Goal: Transaction & Acquisition: Purchase product/service

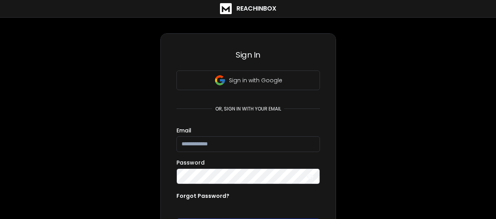
click at [241, 145] on input "email" at bounding box center [249, 145] width 144 height 16
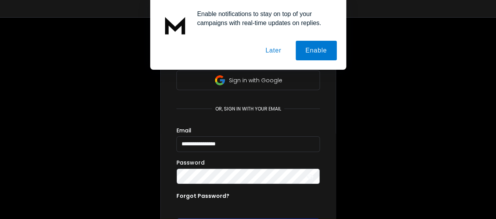
type input "**********"
click at [272, 56] on button "Later" at bounding box center [273, 51] width 35 height 20
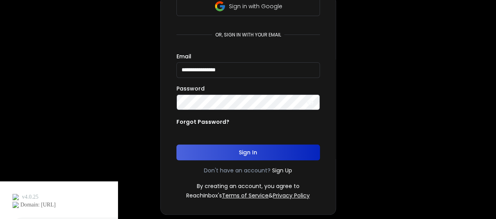
scroll to position [39, 0]
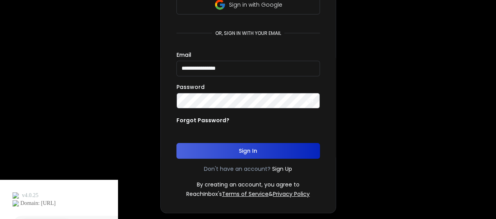
click at [259, 156] on button "Sign In" at bounding box center [249, 151] width 144 height 16
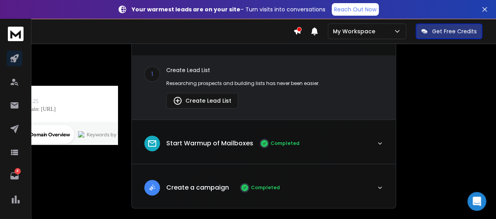
scroll to position [142, 0]
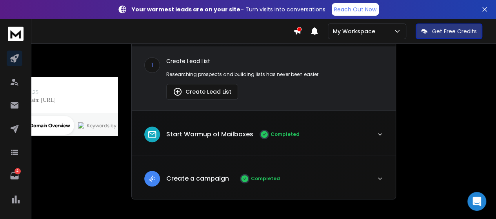
click at [385, 134] on button "Start Warmup of Mailboxes Completed" at bounding box center [264, 137] width 264 height 35
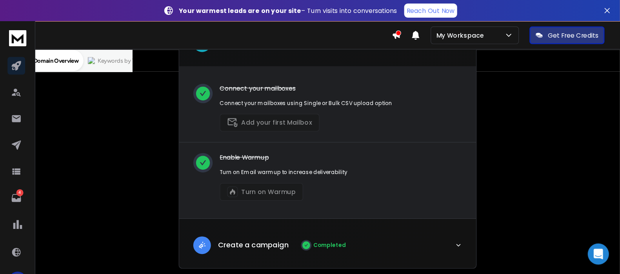
scroll to position [223, 0]
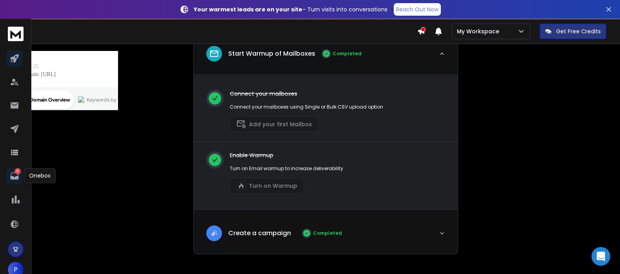
click at [16, 175] on icon at bounding box center [14, 175] width 9 height 9
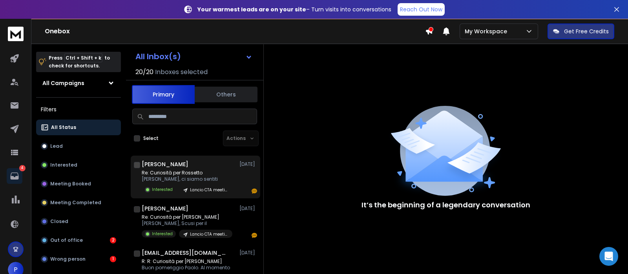
scroll to position [49, 0]
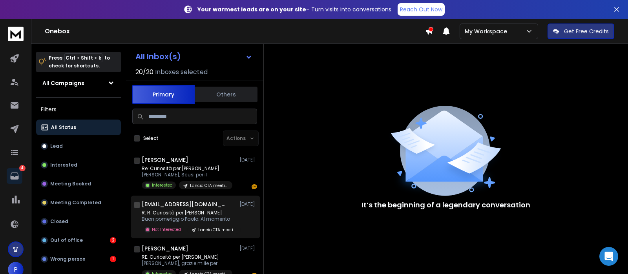
click at [230, 218] on p "Buon pomeriggio Paolo. Al momento" at bounding box center [189, 219] width 94 height 6
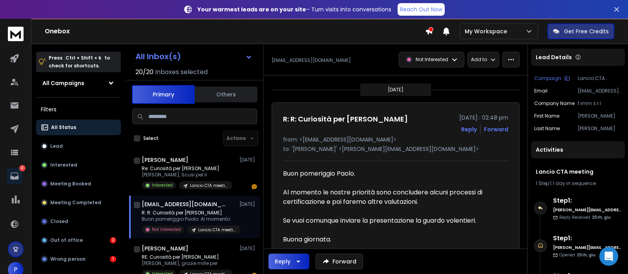
scroll to position [0, 0]
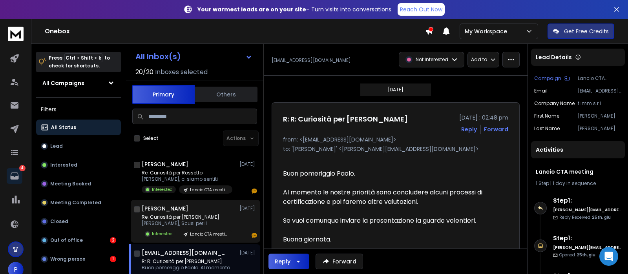
click at [194, 210] on div "[PERSON_NAME] [DATE]" at bounding box center [199, 209] width 115 height 8
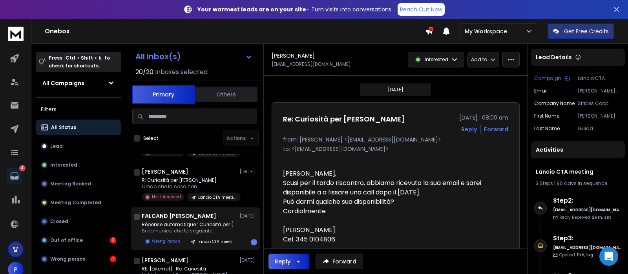
scroll to position [1416, 0]
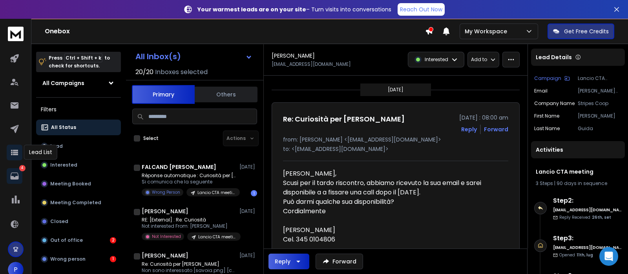
click at [16, 155] on icon at bounding box center [14, 152] width 9 height 9
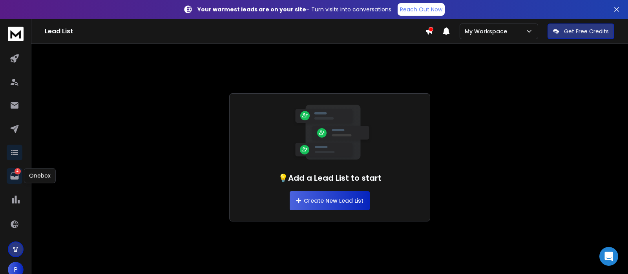
click at [15, 175] on icon at bounding box center [14, 175] width 9 height 9
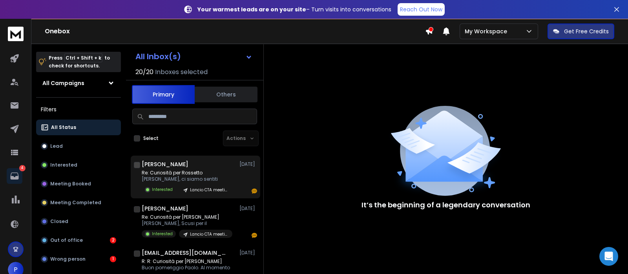
click at [181, 172] on p "Re: Curiosità per Rossetto" at bounding box center [187, 173] width 91 height 6
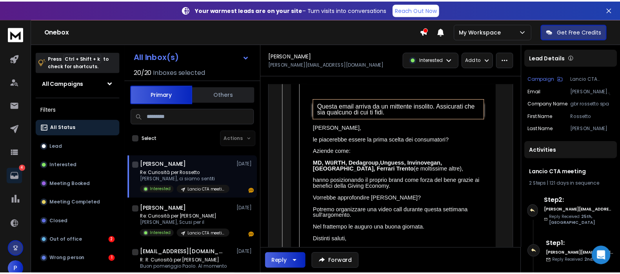
scroll to position [1338, 0]
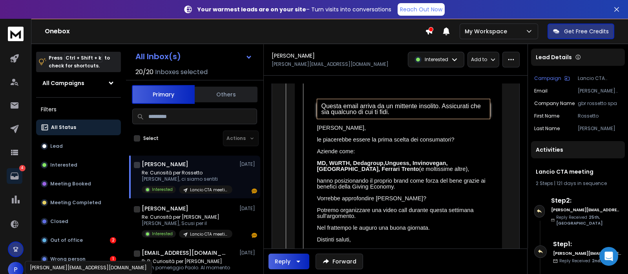
click at [16, 219] on span "P" at bounding box center [16, 270] width 16 height 16
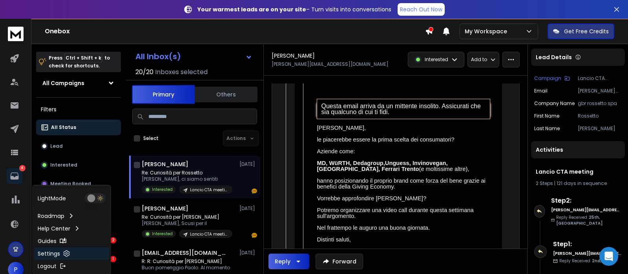
click at [67, 219] on icon at bounding box center [66, 253] width 7 height 7
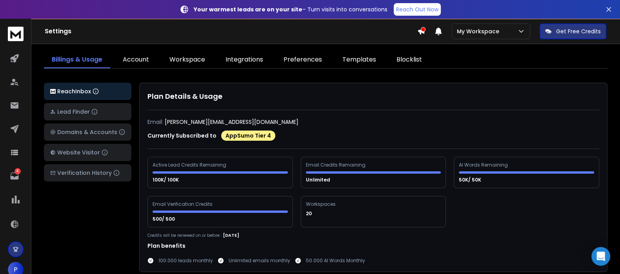
click at [96, 135] on button "Domains & Accounts" at bounding box center [88, 132] width 88 height 17
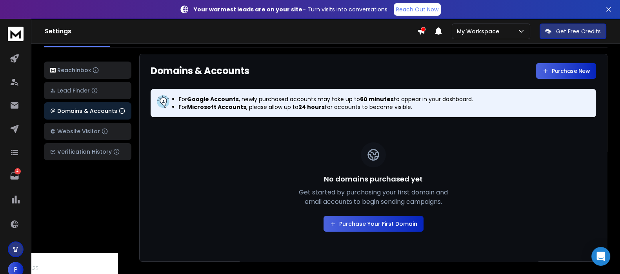
scroll to position [32, 0]
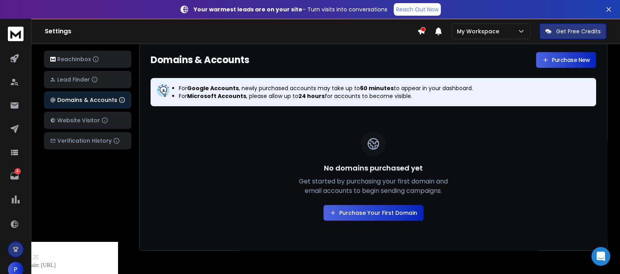
click at [71, 118] on button "Website Visitor" at bounding box center [88, 120] width 88 height 17
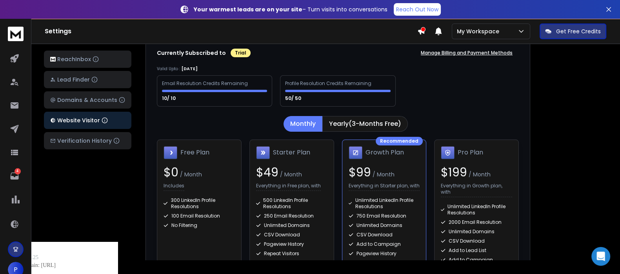
scroll to position [0, 0]
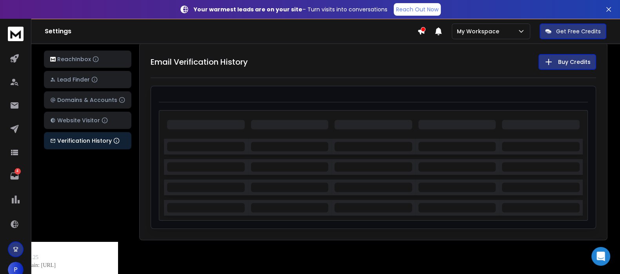
click at [80, 145] on button "Verification History" at bounding box center [88, 140] width 88 height 17
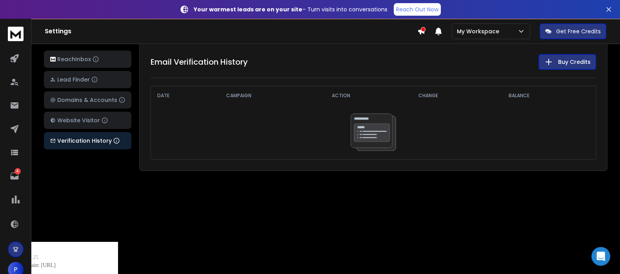
click at [76, 120] on button "Website Visitor" at bounding box center [88, 120] width 88 height 17
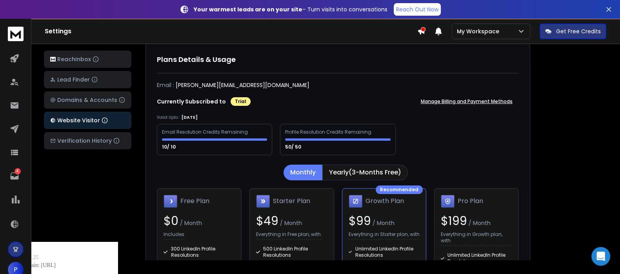
click at [69, 139] on button "Verification History" at bounding box center [88, 140] width 88 height 17
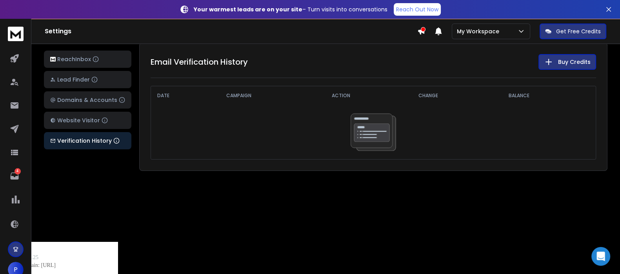
click at [76, 121] on button "Website Visitor" at bounding box center [88, 120] width 88 height 17
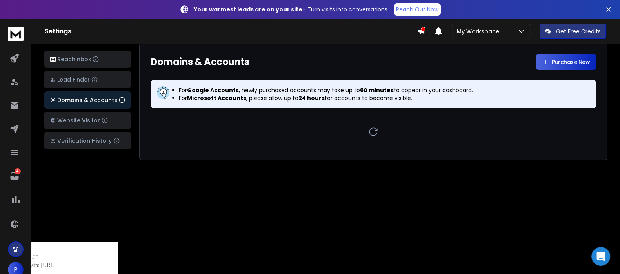
click at [76, 97] on button "Domains & Accounts" at bounding box center [88, 99] width 88 height 17
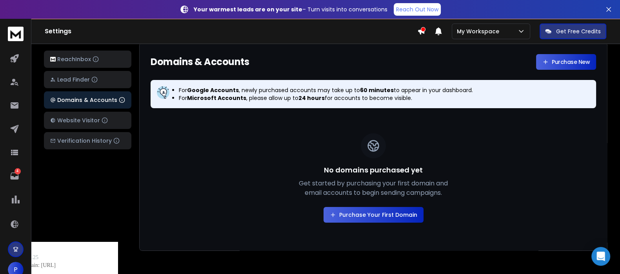
click at [77, 72] on button "Lead Finder" at bounding box center [88, 79] width 88 height 17
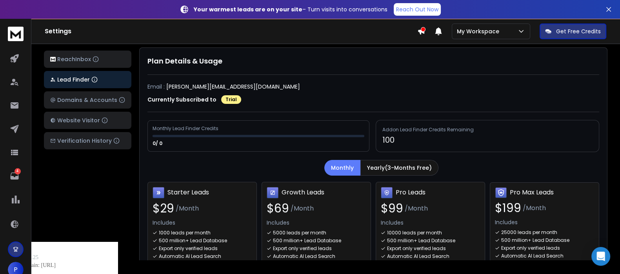
click at [78, 57] on button "ReachInbox" at bounding box center [88, 59] width 88 height 17
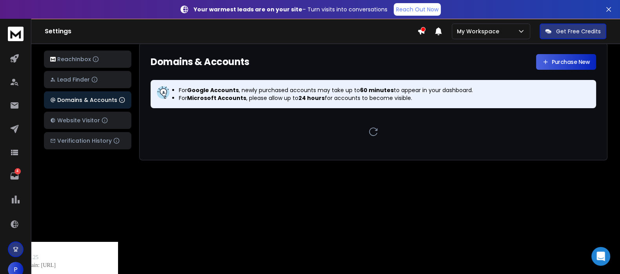
click at [67, 102] on button "Domains & Accounts" at bounding box center [88, 99] width 88 height 17
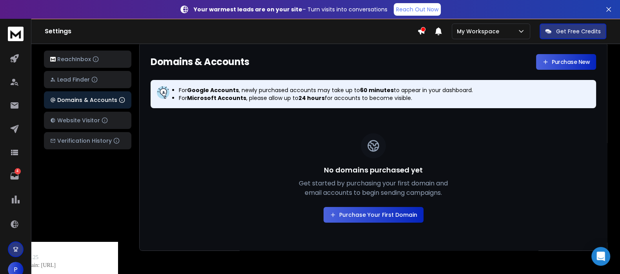
click at [62, 121] on button "Website Visitor" at bounding box center [88, 120] width 88 height 17
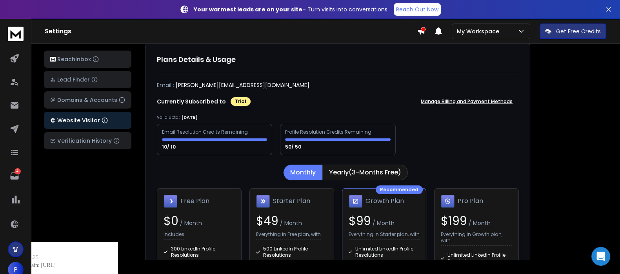
click at [69, 57] on button "ReachInbox" at bounding box center [88, 59] width 88 height 17
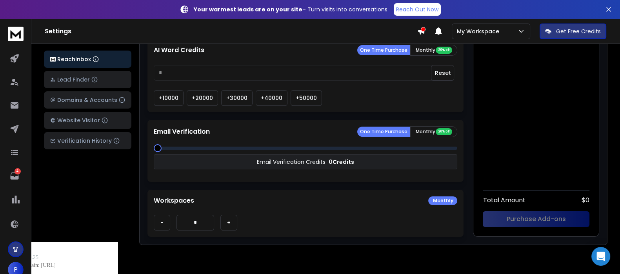
scroll to position [330, 0]
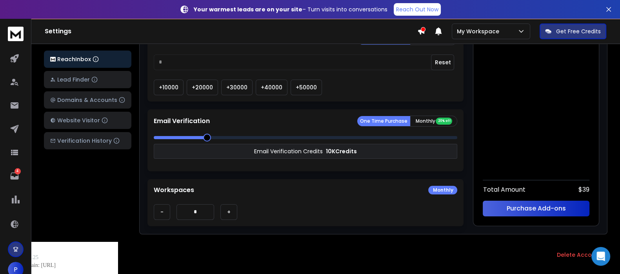
click at [203, 141] on span at bounding box center [207, 138] width 8 height 8
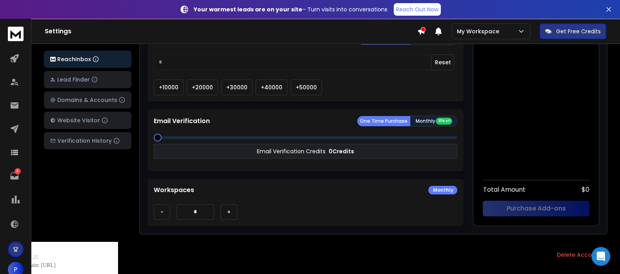
click at [440, 119] on div "20% off" at bounding box center [444, 121] width 16 height 7
click at [154, 134] on span at bounding box center [158, 138] width 8 height 8
click at [386, 117] on button "One Time Purchase" at bounding box center [383, 121] width 53 height 10
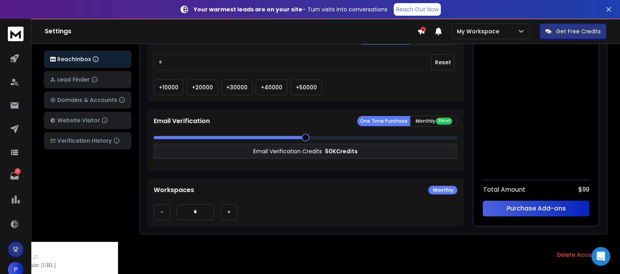
click at [308, 141] on span at bounding box center [306, 138] width 8 height 8
click at [436, 118] on div "20% off" at bounding box center [444, 121] width 16 height 7
click at [374, 121] on button "One Time Purchase" at bounding box center [383, 121] width 53 height 10
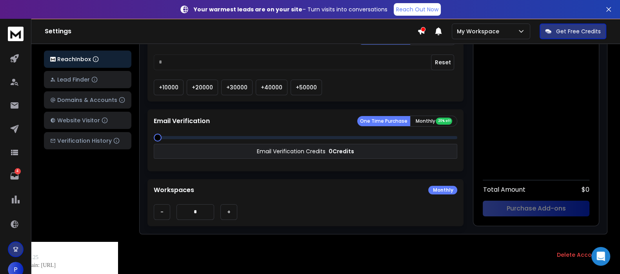
click at [154, 134] on span at bounding box center [158, 138] width 8 height 8
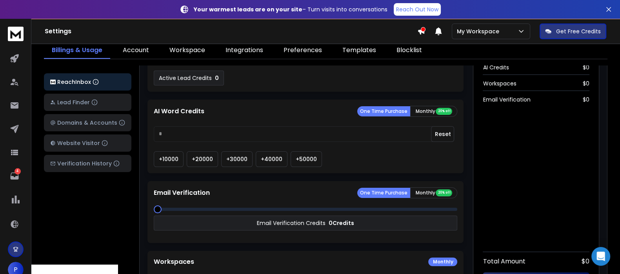
scroll to position [32, 0]
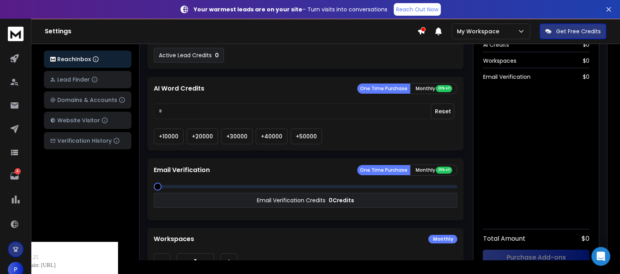
click at [86, 102] on button "Domains & Accounts" at bounding box center [88, 99] width 88 height 17
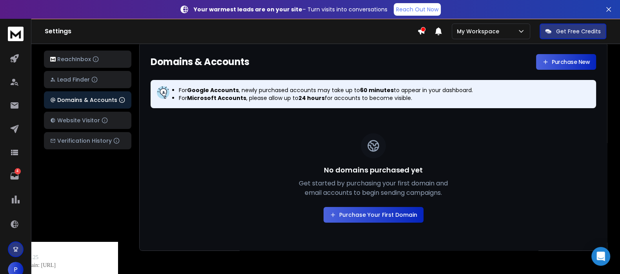
click at [372, 219] on link "Purchase Your First Domain" at bounding box center [374, 215] width 100 height 16
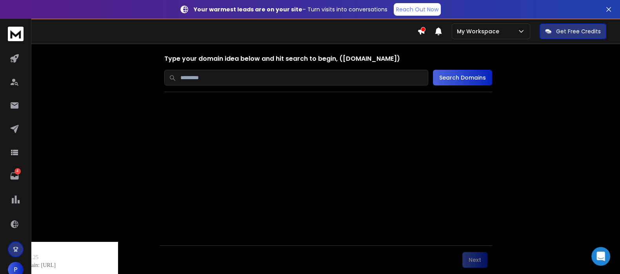
click at [301, 75] on input at bounding box center [296, 78] width 264 height 16
click at [457, 79] on button "Search Domains" at bounding box center [462, 78] width 59 height 16
click at [221, 77] on input "**********" at bounding box center [296, 78] width 264 height 16
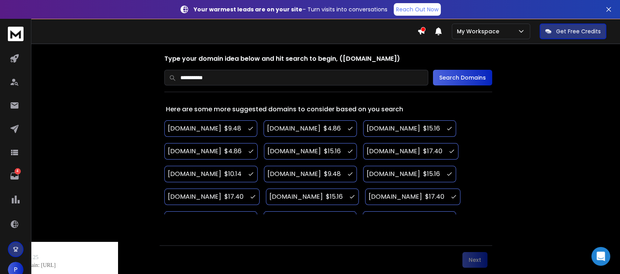
click at [224, 129] on h4 "$ 9.48" at bounding box center [232, 128] width 17 height 9
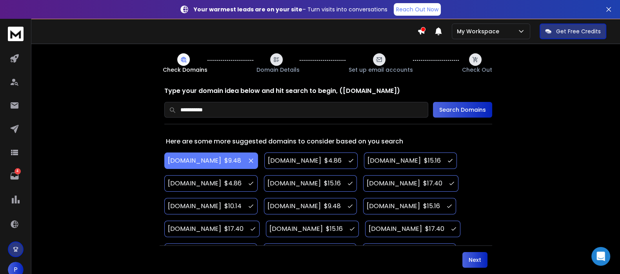
click at [224, 109] on input "**********" at bounding box center [296, 110] width 264 height 16
click at [492, 109] on button "Search Domains" at bounding box center [462, 110] width 59 height 16
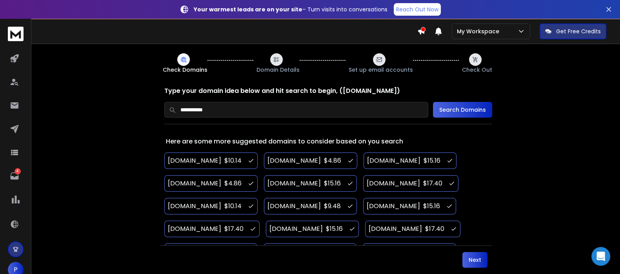
click at [226, 162] on div "$ 10.14" at bounding box center [239, 160] width 30 height 9
click at [248, 162] on icon at bounding box center [251, 161] width 6 height 6
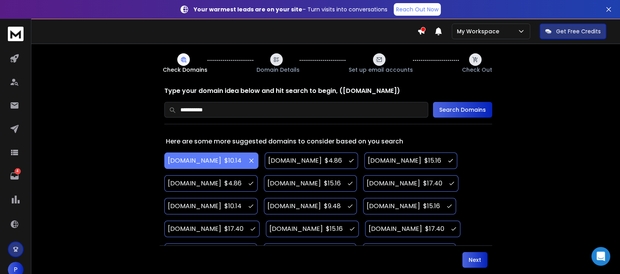
click at [200, 109] on input "**********" at bounding box center [296, 110] width 264 height 16
drag, startPoint x: 235, startPoint y: 110, endPoint x: 258, endPoint y: 111, distance: 23.2
click at [258, 111] on input "**********" at bounding box center [296, 110] width 264 height 16
click at [490, 109] on button "Search Domains" at bounding box center [462, 110] width 59 height 16
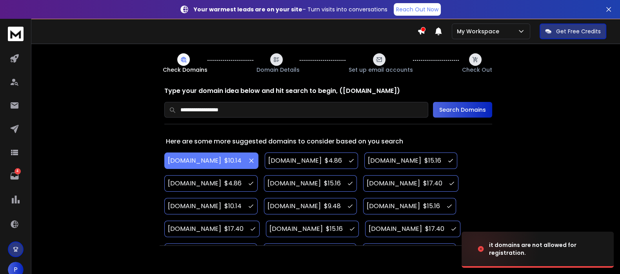
click at [235, 111] on input "**********" at bounding box center [296, 110] width 264 height 16
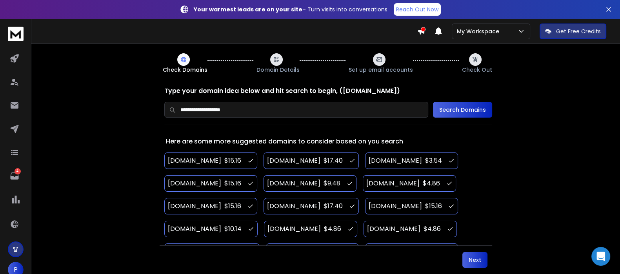
drag, startPoint x: 233, startPoint y: 110, endPoint x: 255, endPoint y: 112, distance: 21.6
click at [255, 112] on input "**********" at bounding box center [296, 110] width 264 height 16
click at [470, 115] on button "Search Domains" at bounding box center [462, 110] width 59 height 16
drag, startPoint x: 234, startPoint y: 109, endPoint x: 265, endPoint y: 112, distance: 31.1
click at [265, 112] on input "**********" at bounding box center [296, 110] width 264 height 16
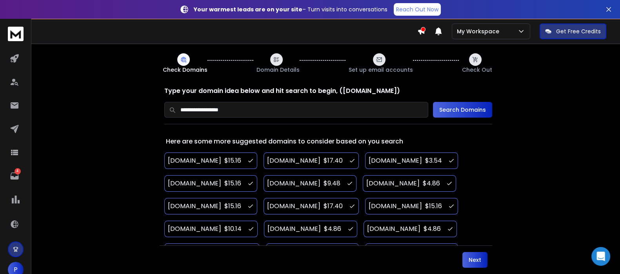
click at [446, 110] on button "Search Domains" at bounding box center [462, 110] width 59 height 16
drag, startPoint x: 235, startPoint y: 109, endPoint x: 286, endPoint y: 126, distance: 53.6
click at [286, 125] on div "**********" at bounding box center [326, 166] width 333 height 160
click at [463, 107] on button "Search Domains" at bounding box center [462, 110] width 59 height 16
click at [254, 161] on icon at bounding box center [251, 161] width 6 height 6
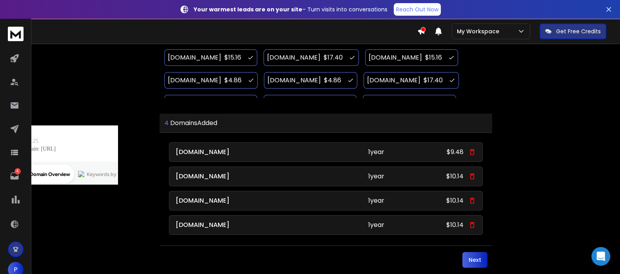
scroll to position [197, 0]
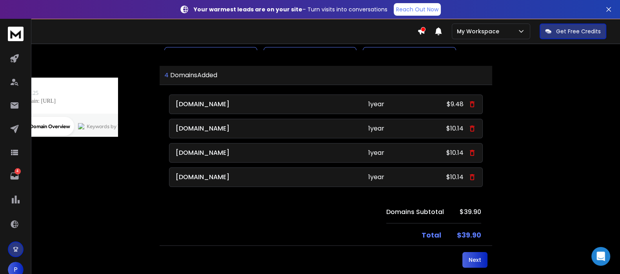
click at [469, 153] on icon at bounding box center [473, 153] width 8 height 8
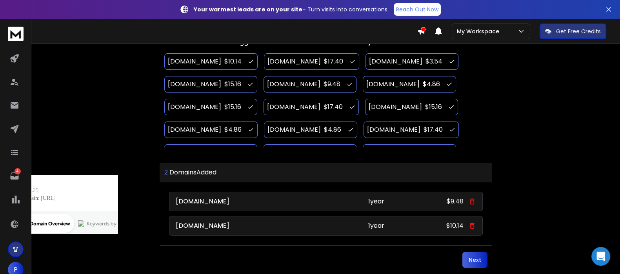
scroll to position [51, 0]
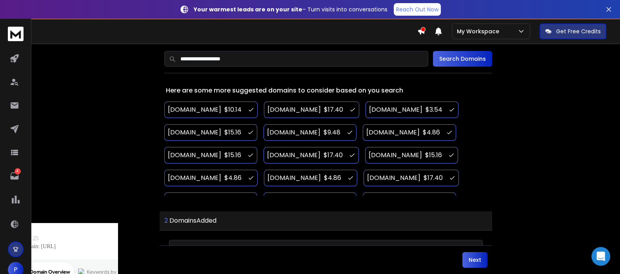
click at [254, 109] on icon at bounding box center [251, 110] width 6 height 6
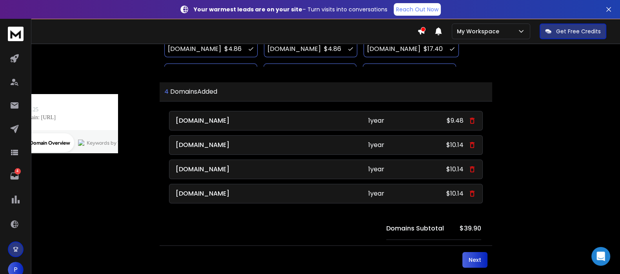
scroll to position [173, 0]
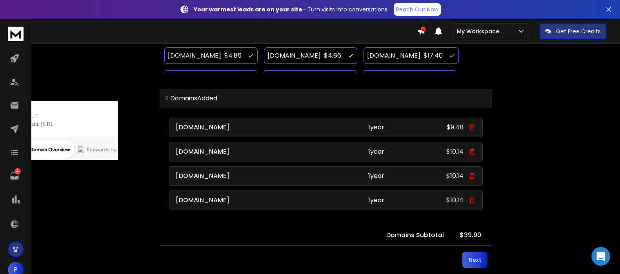
click at [469, 173] on icon at bounding box center [473, 176] width 8 height 8
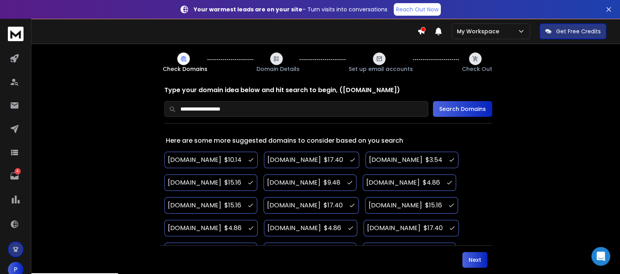
scroll to position [0, 0]
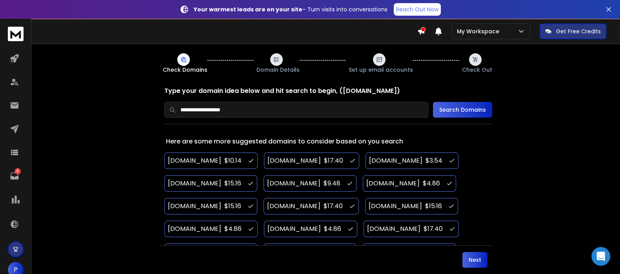
click at [244, 108] on input "**********" at bounding box center [296, 110] width 264 height 16
click at [254, 160] on icon at bounding box center [251, 161] width 6 height 6
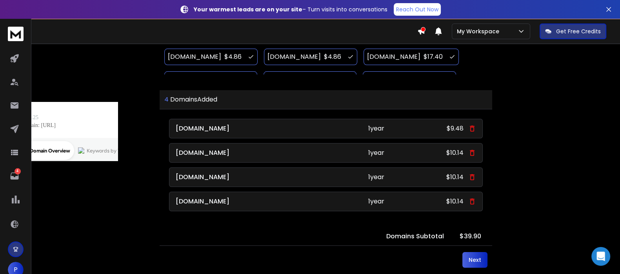
scroll to position [174, 0]
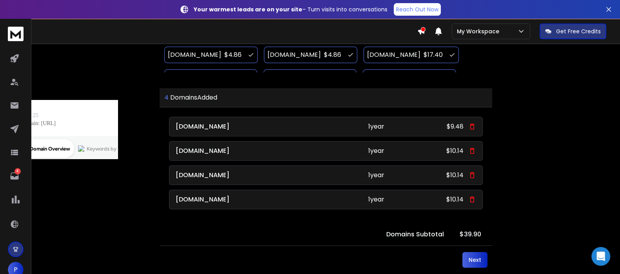
click at [470, 201] on icon at bounding box center [472, 200] width 5 height 6
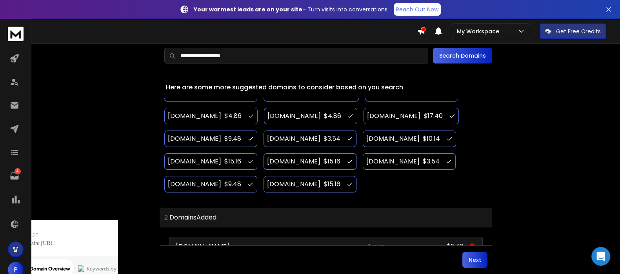
scroll to position [0, 0]
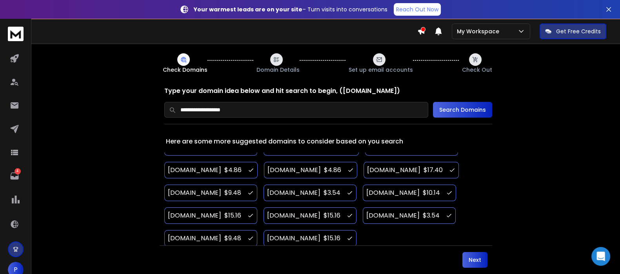
drag, startPoint x: 234, startPoint y: 108, endPoint x: 280, endPoint y: 118, distance: 46.9
click at [280, 118] on div "**********" at bounding box center [326, 166] width 333 height 160
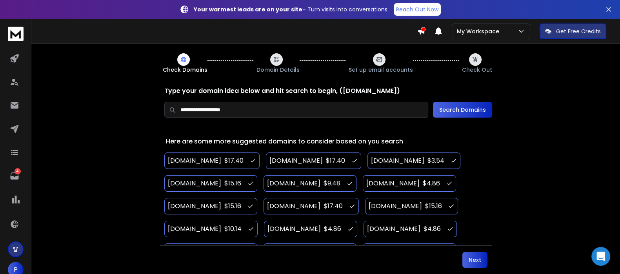
type input "**********"
click at [256, 162] on icon at bounding box center [253, 161] width 6 height 6
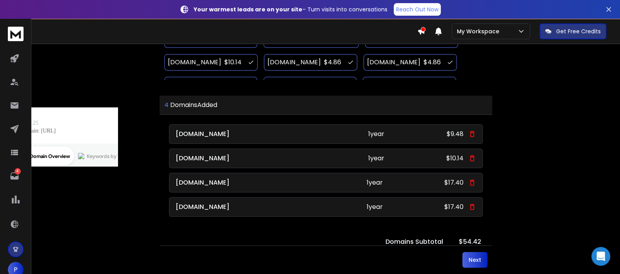
scroll to position [197, 0]
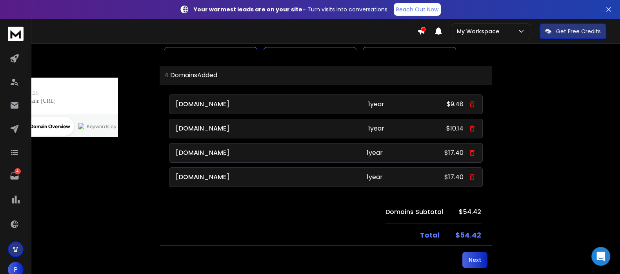
click at [462, 156] on div "$17.40" at bounding box center [461, 152] width 32 height 9
click at [470, 155] on icon at bounding box center [472, 153] width 5 height 6
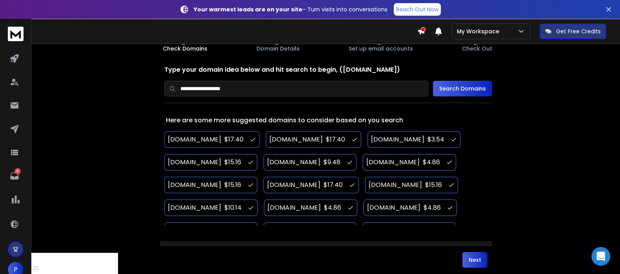
scroll to position [0, 0]
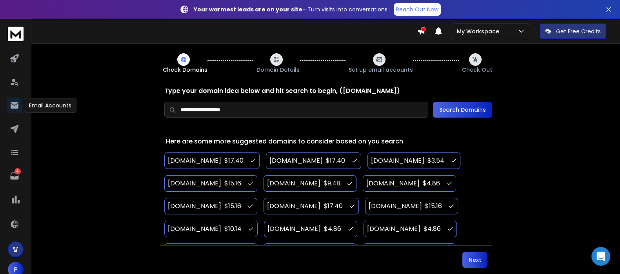
click at [14, 104] on icon at bounding box center [15, 105] width 8 height 6
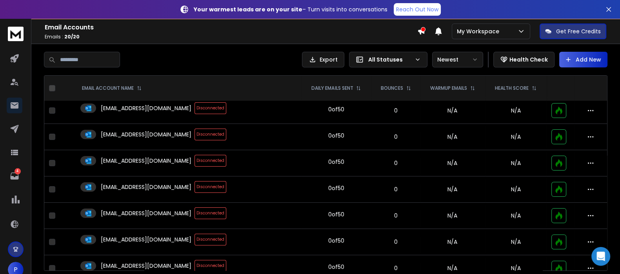
scroll to position [357, 0]
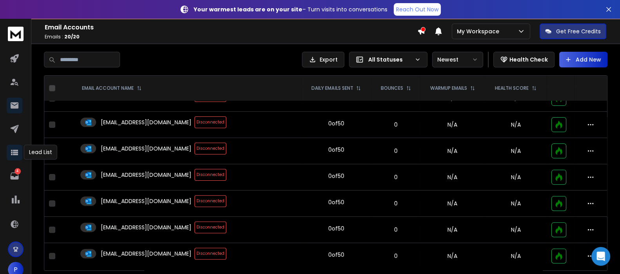
click at [14, 151] on icon at bounding box center [14, 152] width 9 height 9
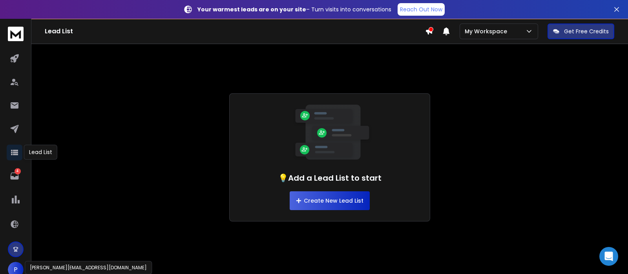
click at [15, 219] on span "P" at bounding box center [16, 270] width 16 height 16
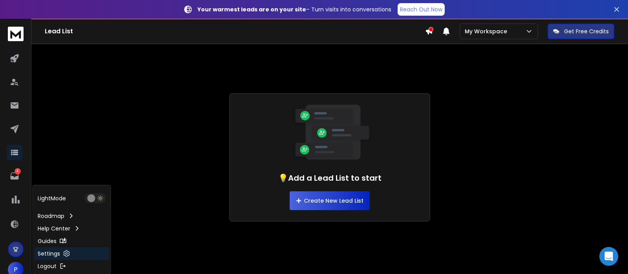
click at [66, 219] on icon at bounding box center [66, 253] width 7 height 7
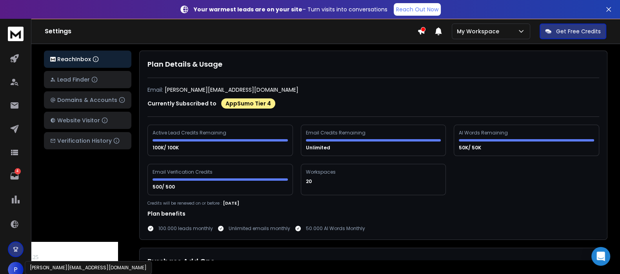
click at [15, 219] on span "P" at bounding box center [16, 270] width 16 height 16
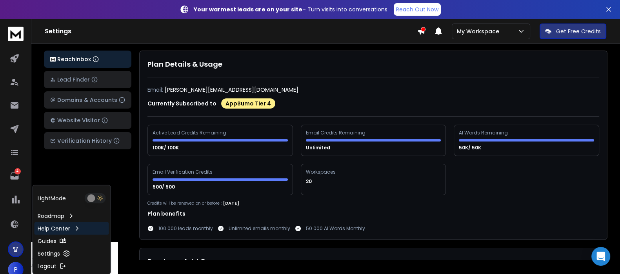
click at [83, 219] on link "Help Center" at bounding box center [72, 228] width 75 height 13
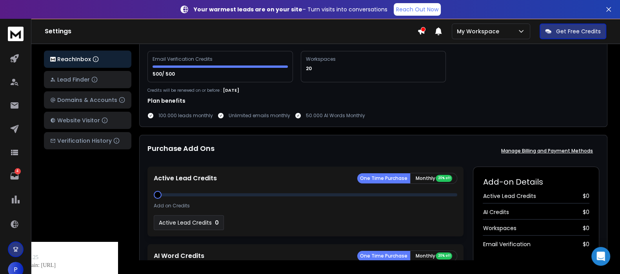
scroll to position [147, 0]
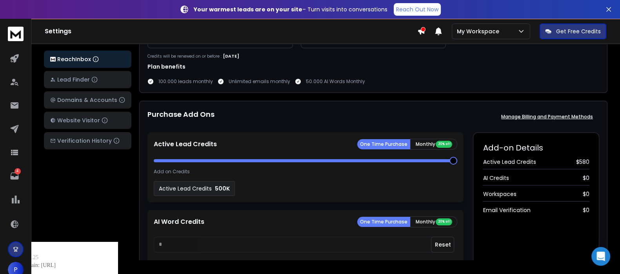
click at [455, 165] on span at bounding box center [454, 161] width 8 height 8
click at [428, 146] on button "Monthly 20% off" at bounding box center [433, 144] width 47 height 11
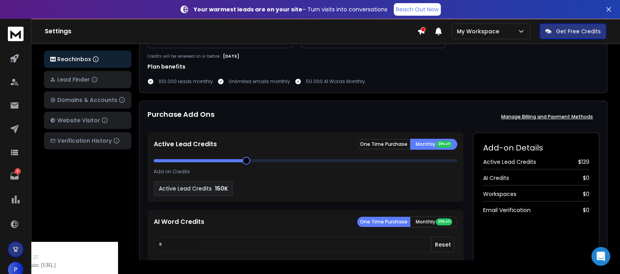
click at [244, 162] on span at bounding box center [246, 161] width 8 height 8
click at [371, 142] on button "One Time Purchase" at bounding box center [383, 144] width 53 height 10
click at [272, 159] on span at bounding box center [276, 161] width 8 height 8
